Goal: Find specific fact: Find contact information

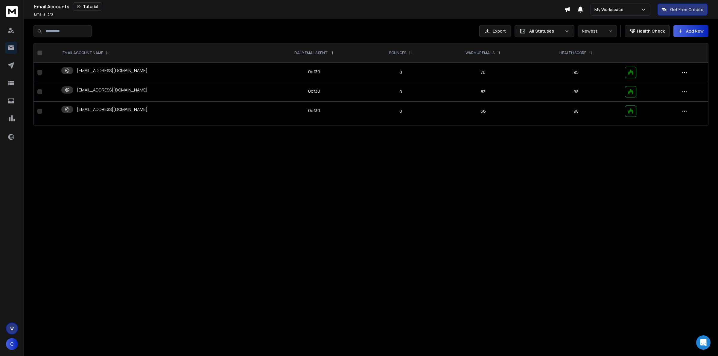
click at [566, 111] on td "98" at bounding box center [576, 111] width 91 height 19
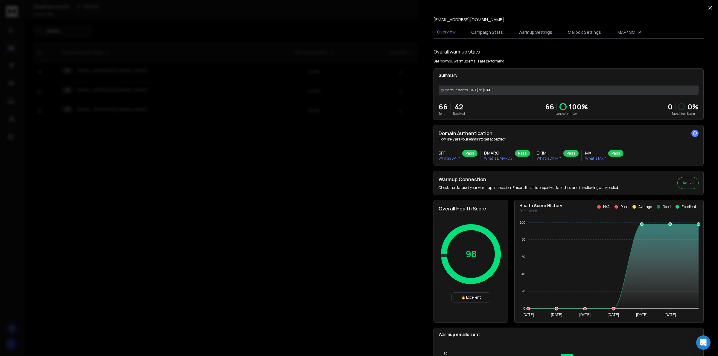
click at [707, 8] on icon "button" at bounding box center [710, 8] width 6 height 6
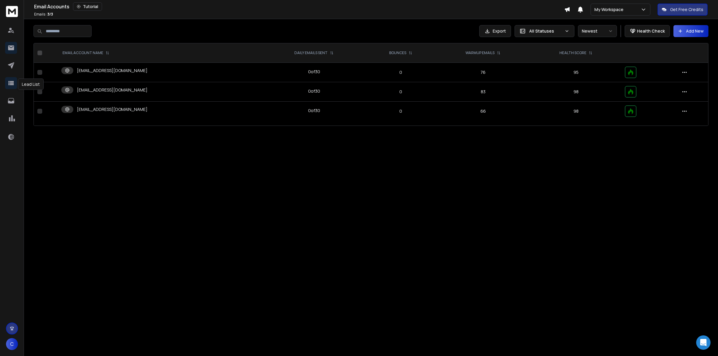
click at [14, 84] on link at bounding box center [11, 83] width 12 height 12
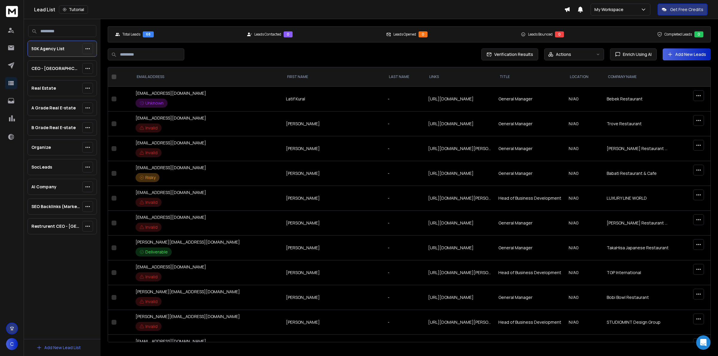
click at [54, 227] on p "Restrurent CEO - [GEOGRAPHIC_DATA]" at bounding box center [55, 227] width 48 height 6
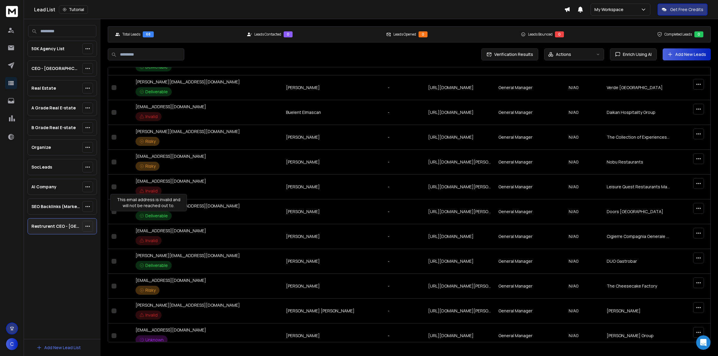
scroll to position [486, 0]
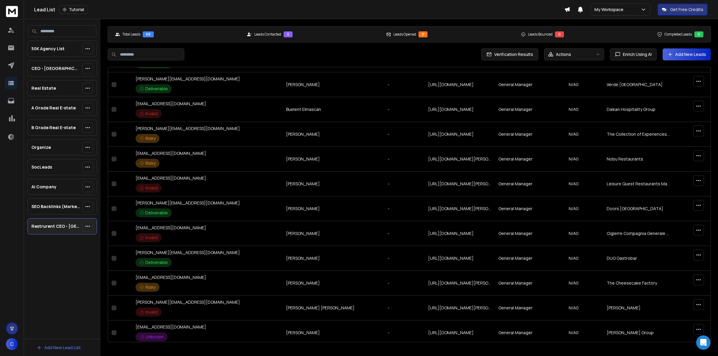
click at [174, 183] on div "[EMAIL_ADDRESS][DOMAIN_NAME] Invalid" at bounding box center [207, 183] width 143 height 17
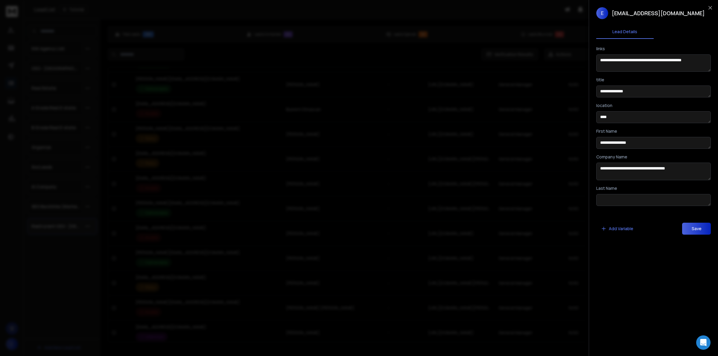
click at [194, 184] on div at bounding box center [359, 178] width 718 height 356
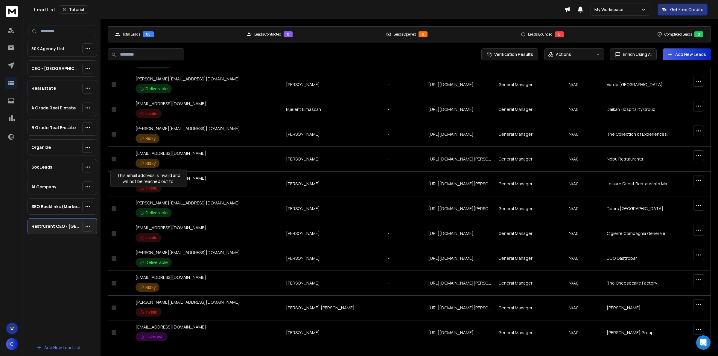
click at [162, 186] on div "This email address is invalid and will not be reached out to." at bounding box center [148, 178] width 77 height 17
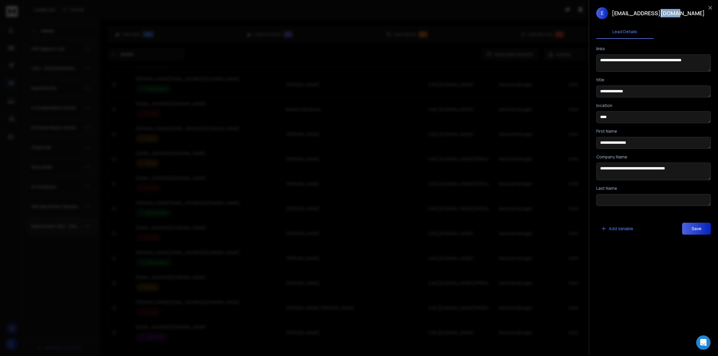
drag, startPoint x: 675, startPoint y: 16, endPoint x: 653, endPoint y: 11, distance: 22.7
click at [656, 11] on h1 "[EMAIL_ADDRESS][DOMAIN_NAME]" at bounding box center [658, 13] width 93 height 8
click at [645, 11] on h1 "[EMAIL_ADDRESS][DOMAIN_NAME]" at bounding box center [658, 13] width 93 height 8
drag, startPoint x: 645, startPoint y: 11, endPoint x: 690, endPoint y: 11, distance: 44.9
click at [690, 11] on div "E [EMAIL_ADDRESS][DOMAIN_NAME]" at bounding box center [653, 13] width 115 height 12
